Goal: Manage account settings

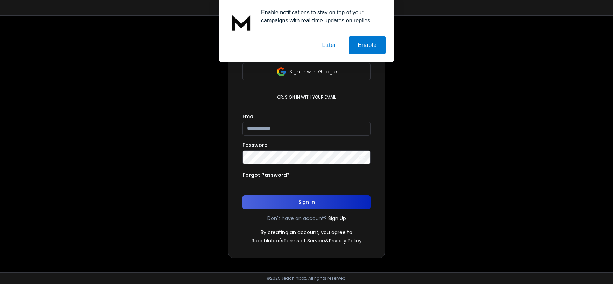
click at [320, 47] on button "Later" at bounding box center [328, 44] width 31 height 17
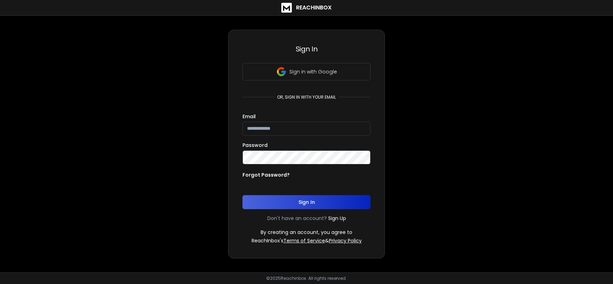
click at [271, 133] on input "email" at bounding box center [307, 129] width 128 height 14
type input "**********"
click at [304, 207] on button "Sign In" at bounding box center [307, 202] width 128 height 14
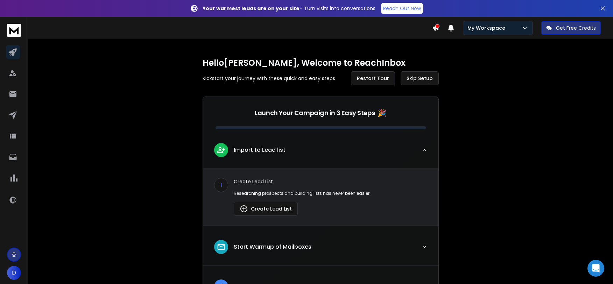
click at [522, 28] on icon "button" at bounding box center [524, 27] width 7 height 7
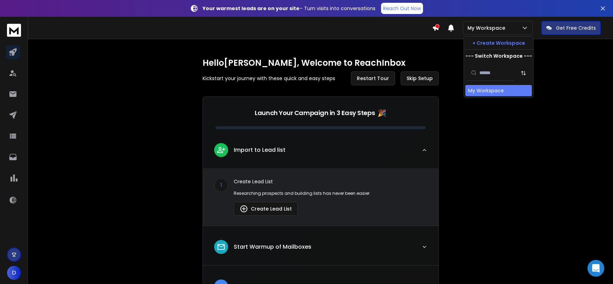
drag, startPoint x: 47, startPoint y: 58, endPoint x: 23, endPoint y: 66, distance: 24.7
click at [47, 58] on div "Hello [PERSON_NAME] , Welcome to ReachInbox Kickstart your journey with these q…" at bounding box center [320, 181] width 563 height 270
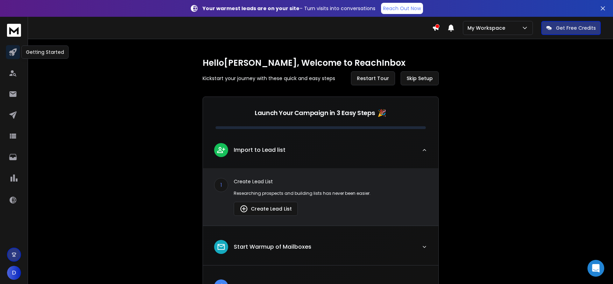
click at [14, 52] on icon at bounding box center [13, 52] width 8 height 8
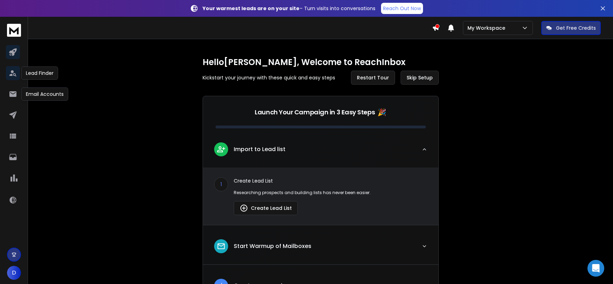
click at [15, 76] on icon at bounding box center [13, 73] width 8 height 8
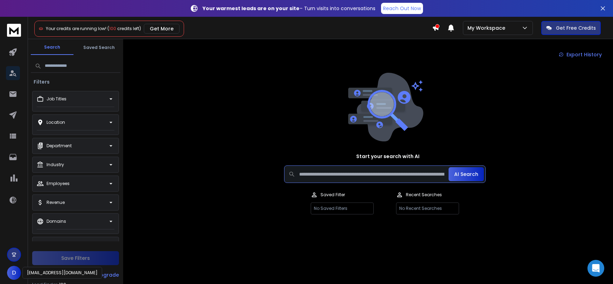
click at [17, 276] on span "D" at bounding box center [14, 273] width 14 height 14
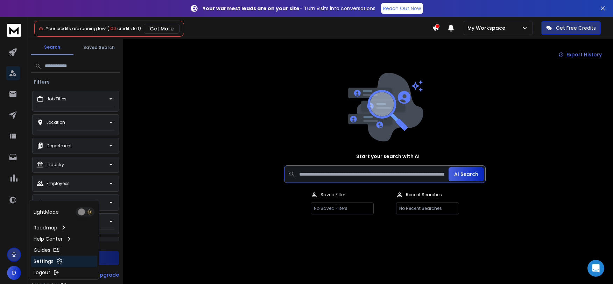
click at [43, 259] on p "Settings" at bounding box center [44, 261] width 20 height 7
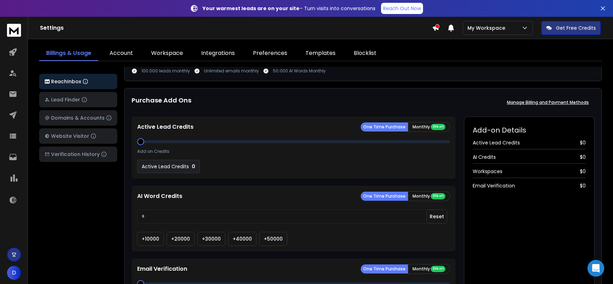
scroll to position [161, 0]
click at [278, 238] on button "+50000" at bounding box center [273, 240] width 28 height 14
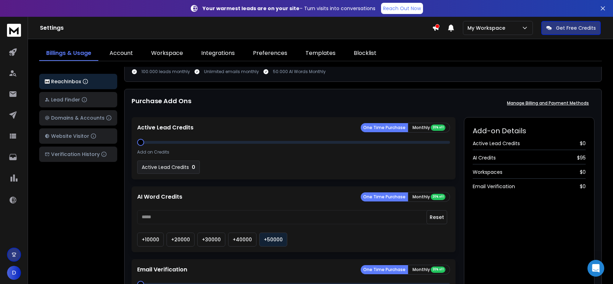
click at [277, 237] on button "+50000" at bounding box center [273, 240] width 28 height 14
click at [160, 241] on button "+10000" at bounding box center [150, 240] width 27 height 14
click at [159, 241] on button "+10000" at bounding box center [150, 240] width 27 height 14
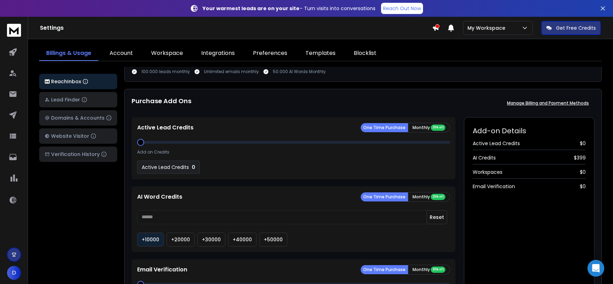
click at [159, 241] on button "+10000" at bounding box center [150, 240] width 27 height 14
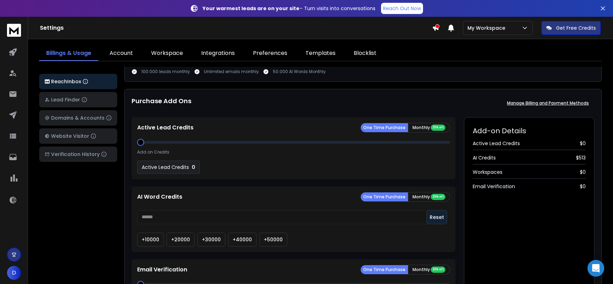
click at [430, 212] on button "Reset" at bounding box center [437, 217] width 21 height 14
type input "*"
click at [432, 214] on button "Reset" at bounding box center [437, 217] width 21 height 14
click at [441, 218] on button "Reset" at bounding box center [437, 217] width 21 height 14
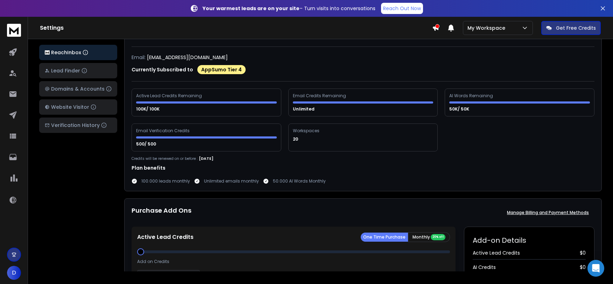
scroll to position [21, 0]
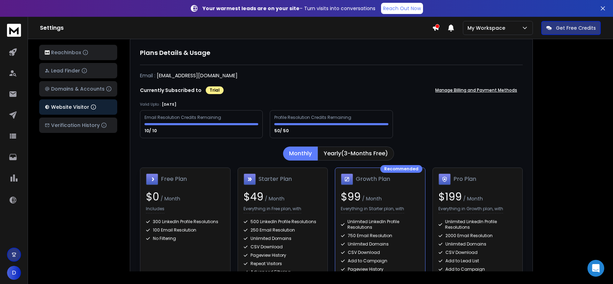
click at [63, 110] on button "Website Visitor" at bounding box center [78, 106] width 78 height 15
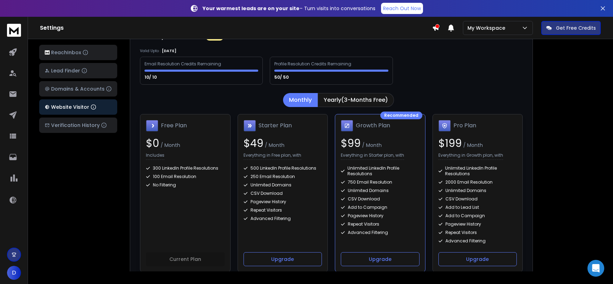
scroll to position [0, 0]
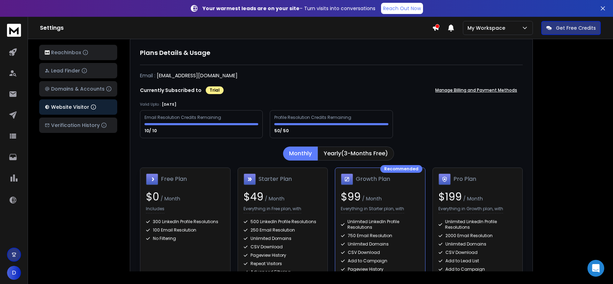
click at [70, 91] on button "Domains & Accounts" at bounding box center [78, 88] width 78 height 15
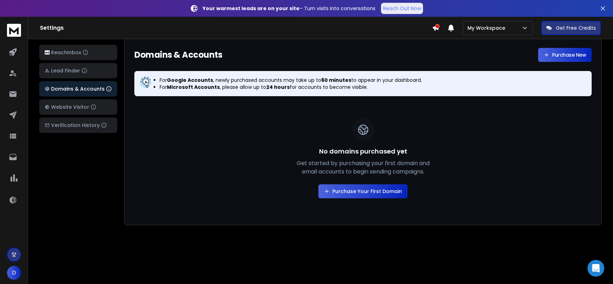
click at [414, 4] on link "Reach Out Now" at bounding box center [402, 8] width 42 height 11
